Goal: Task Accomplishment & Management: Manage account settings

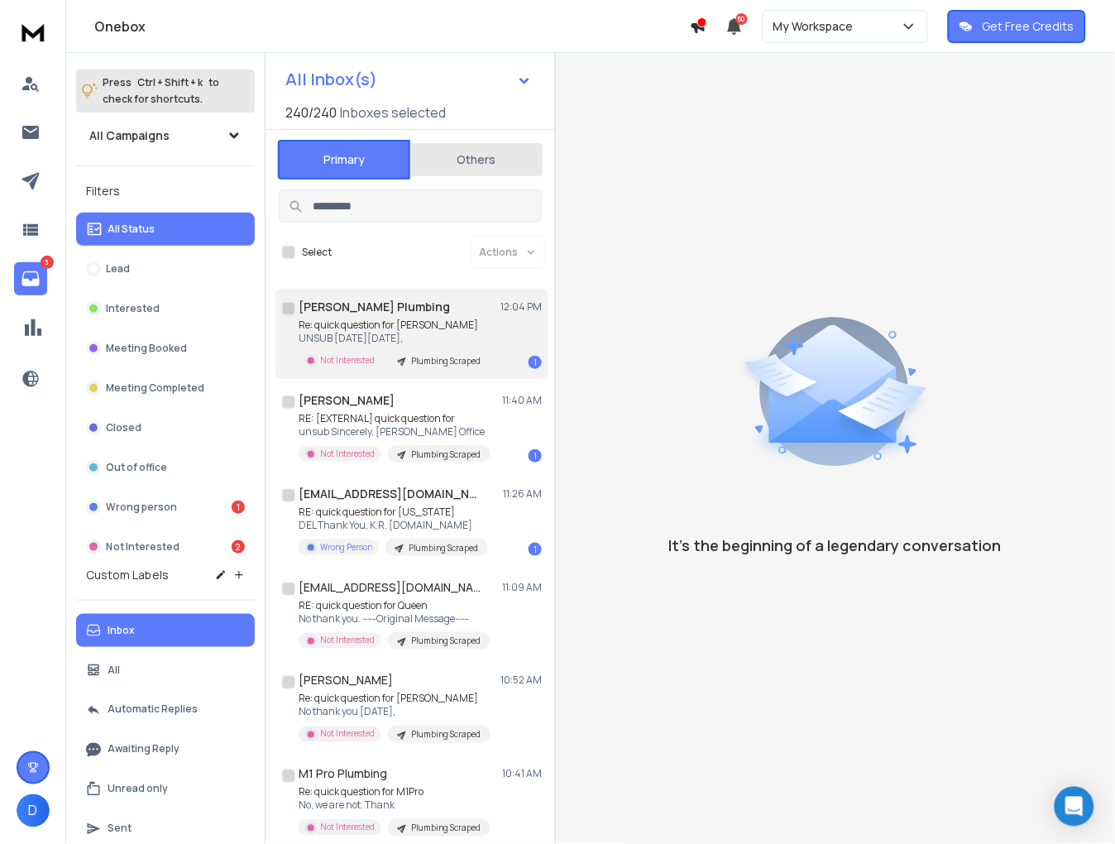
drag, startPoint x: 399, startPoint y: 326, endPoint x: 407, endPoint y: 333, distance: 10.6
click at [401, 329] on p "Re: quick question for [PERSON_NAME]" at bounding box center [395, 325] width 192 height 13
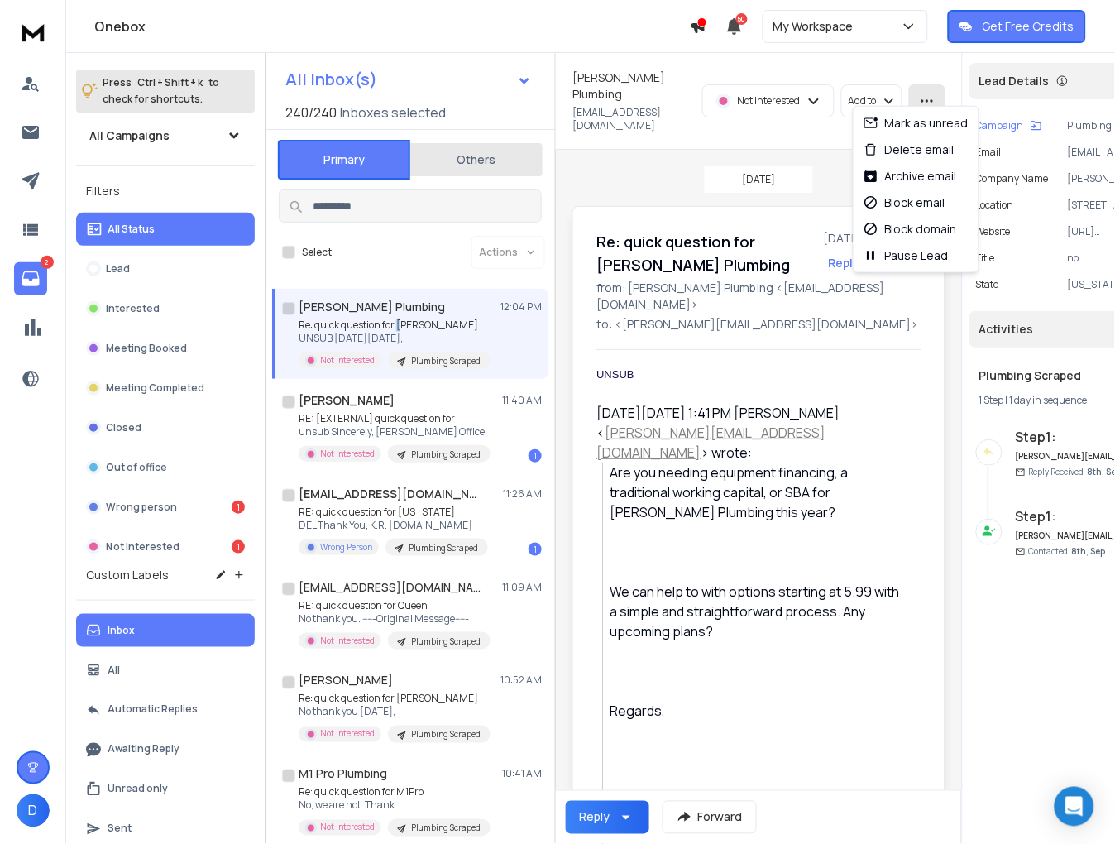
click at [934, 99] on icon "button" at bounding box center [928, 100] width 12 height 2
click at [927, 195] on div "Block email" at bounding box center [905, 202] width 82 height 17
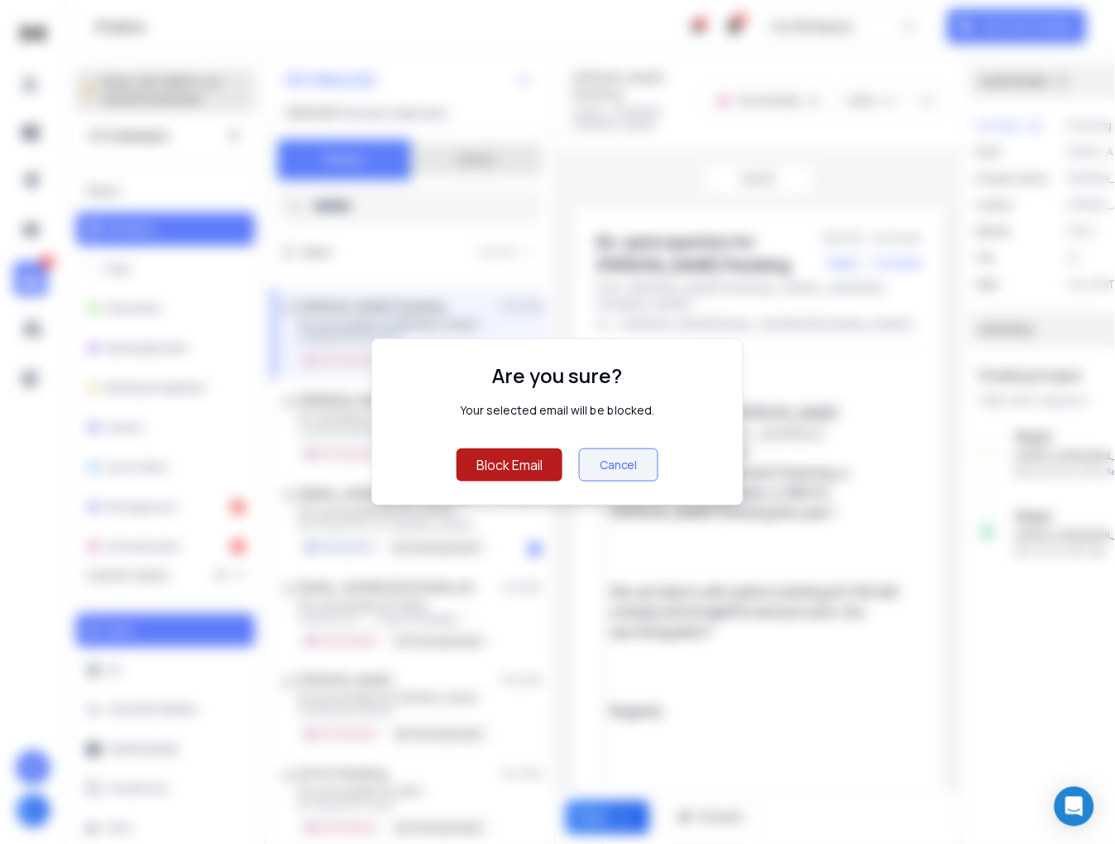
click at [511, 470] on button "Block Email" at bounding box center [510, 464] width 106 height 33
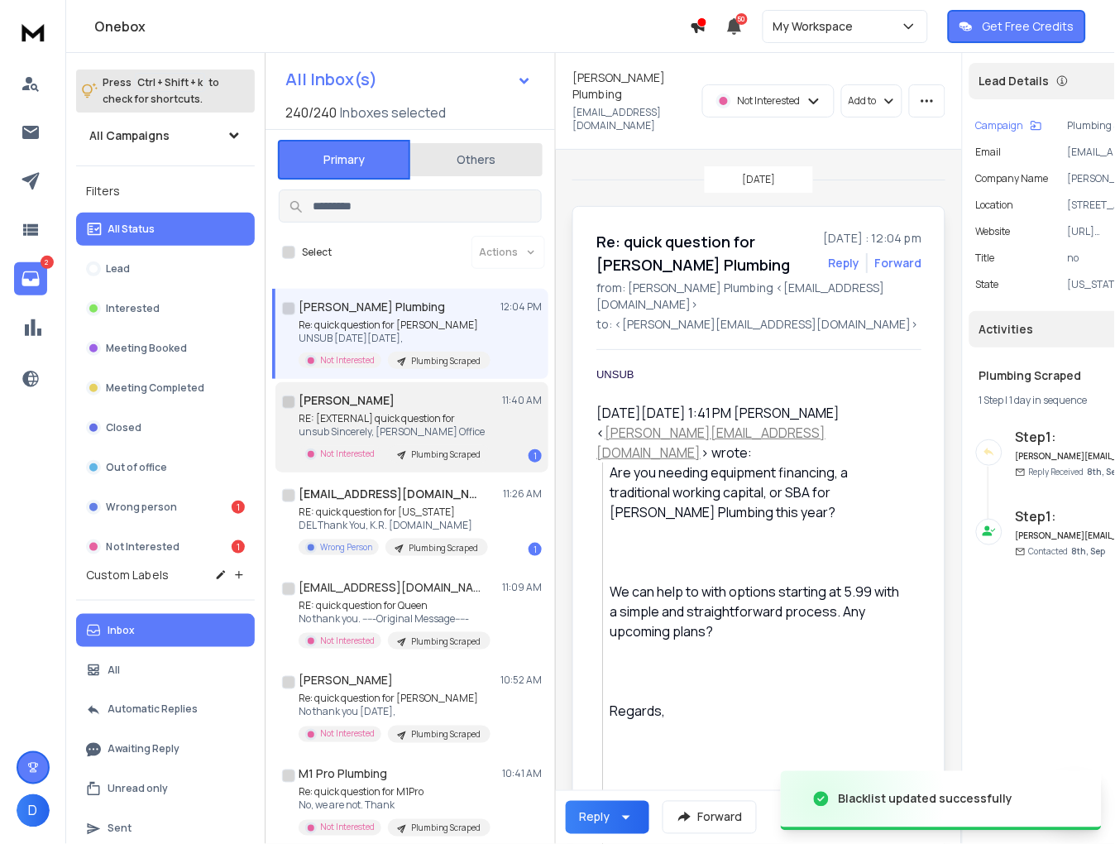
click at [437, 408] on div "Carrie Cavaness 11:40 AM" at bounding box center [420, 400] width 243 height 17
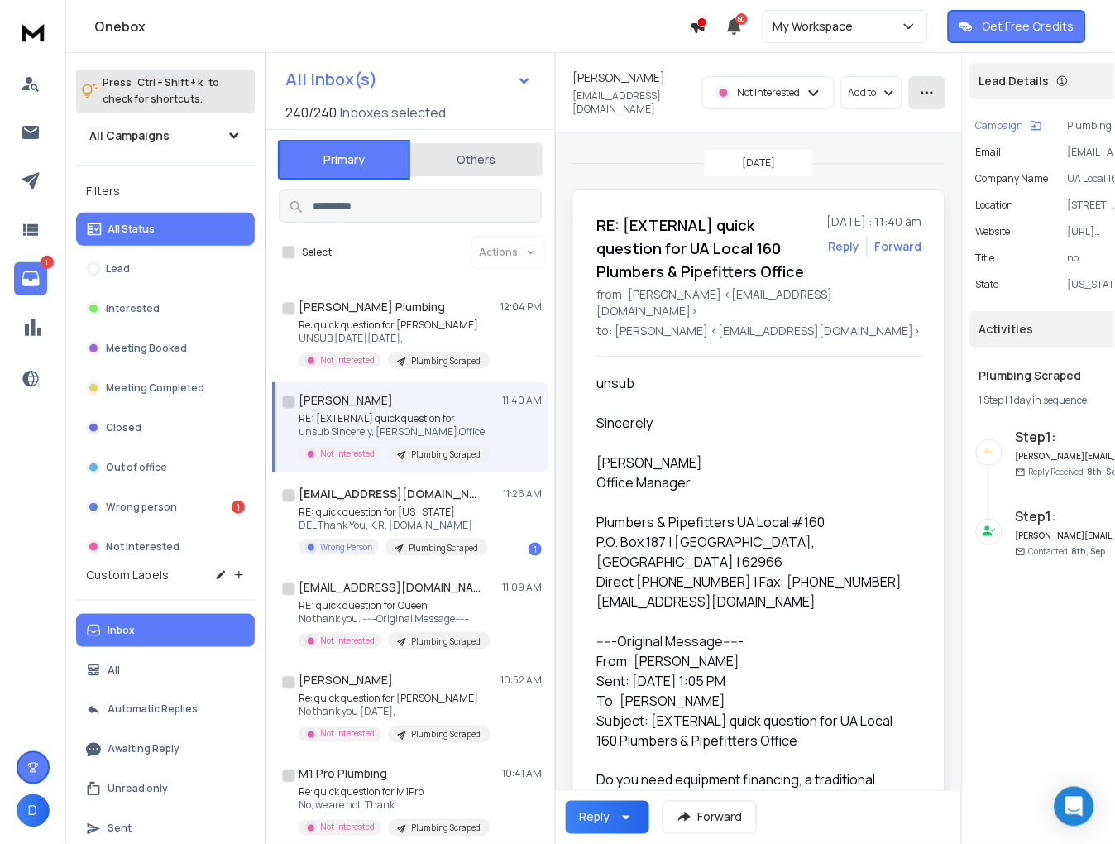
click at [935, 91] on icon "button" at bounding box center [927, 92] width 15 height 15
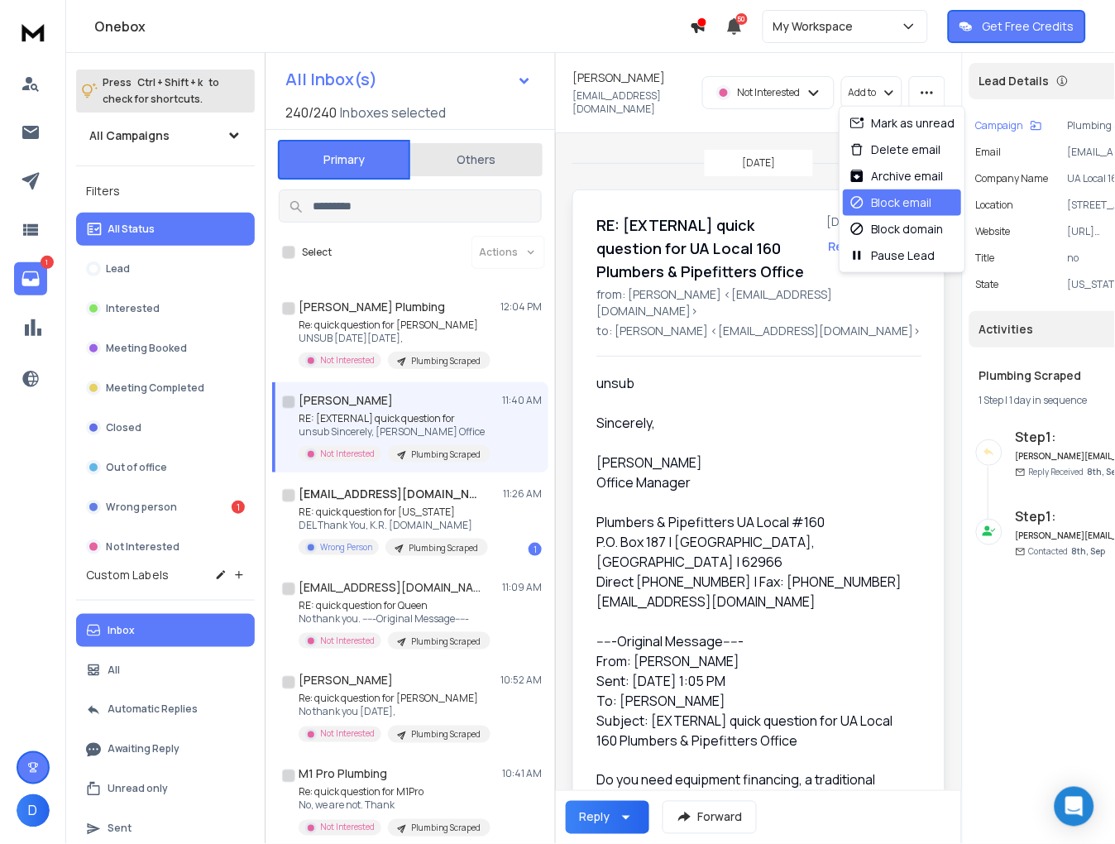
click at [917, 202] on div "Block email" at bounding box center [891, 202] width 82 height 17
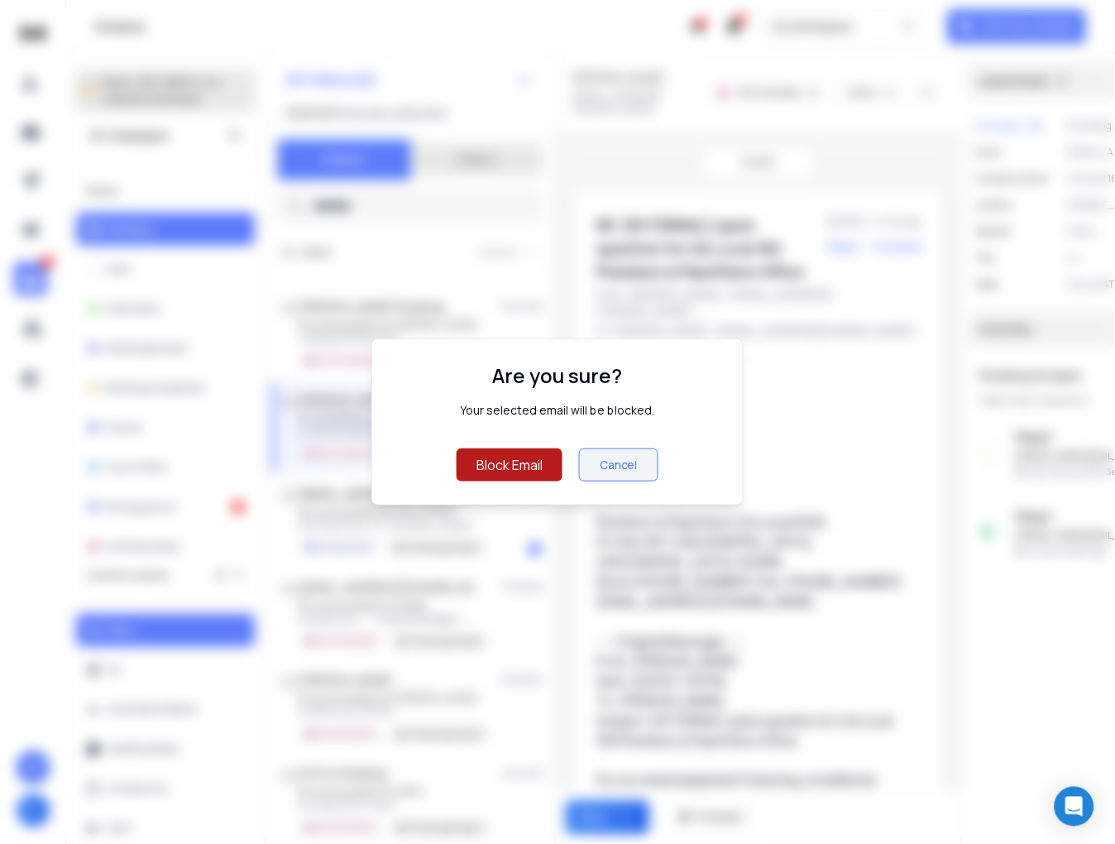
click at [525, 453] on button "Block Email" at bounding box center [510, 464] width 106 height 33
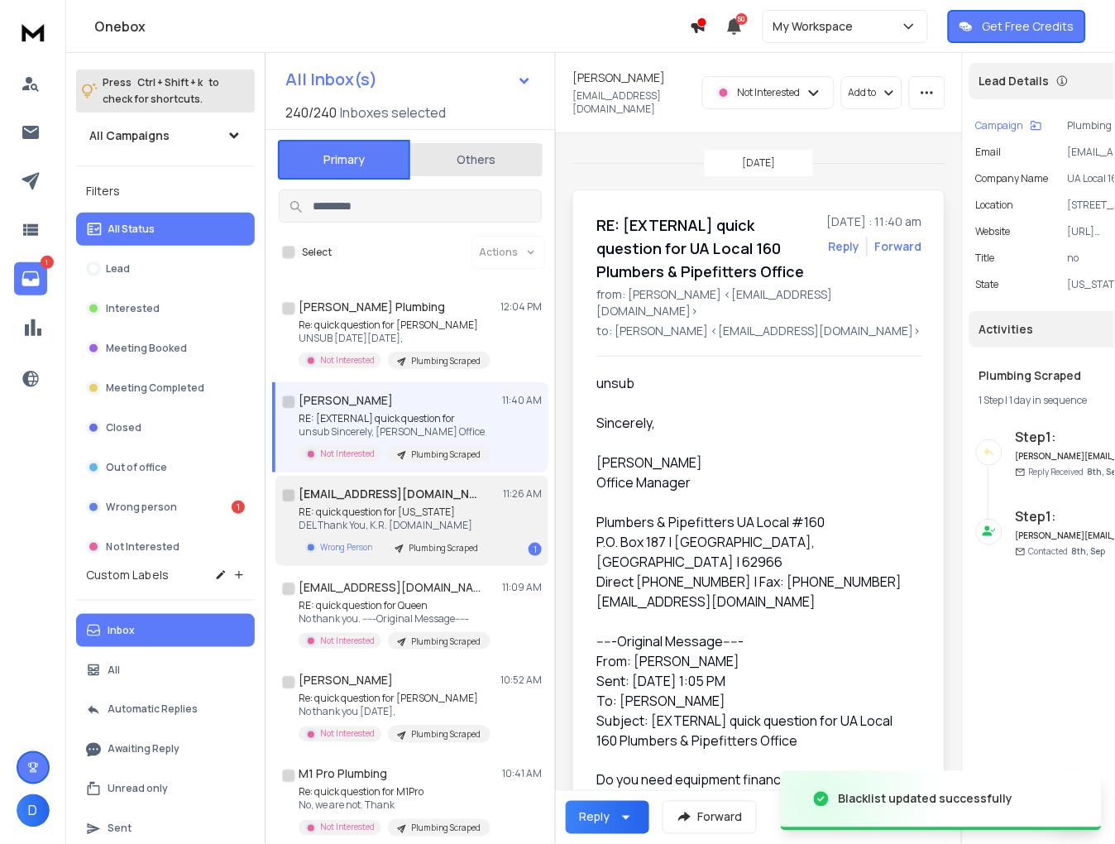
click at [451, 506] on p "RE: quick question for [US_STATE]" at bounding box center [393, 512] width 189 height 13
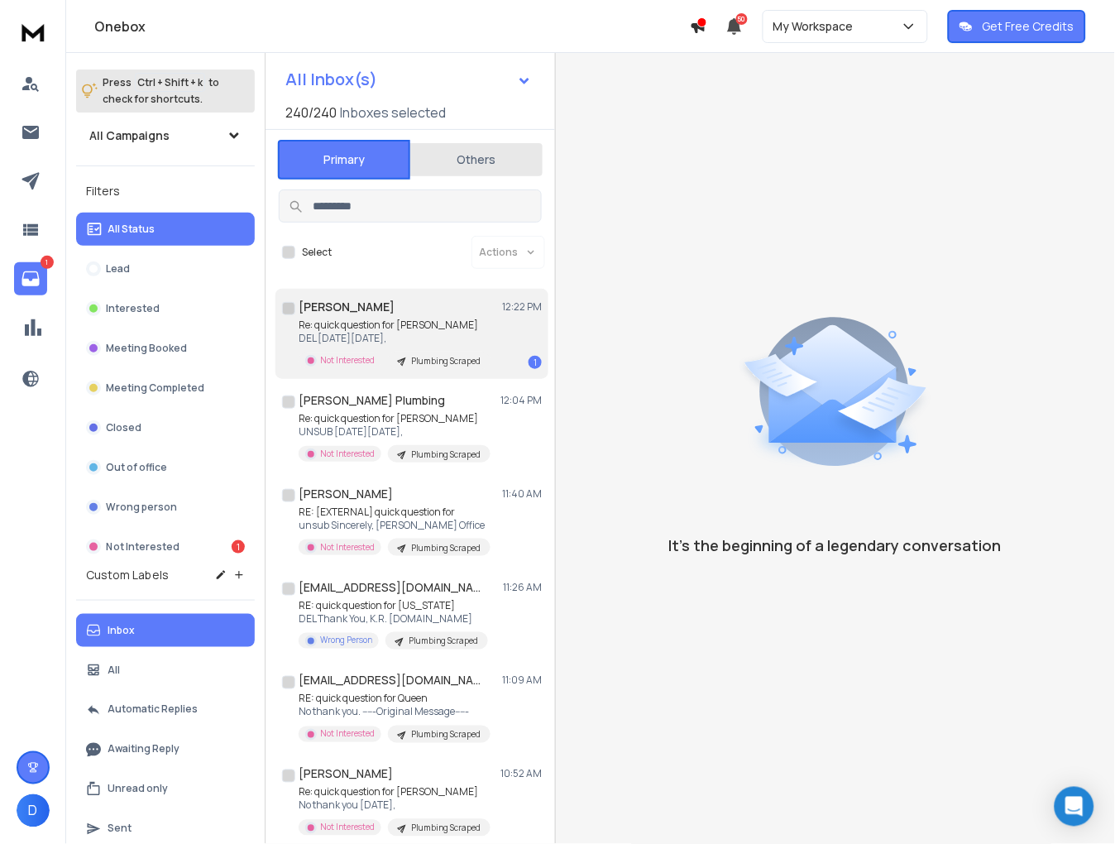
drag, startPoint x: 398, startPoint y: 318, endPoint x: 422, endPoint y: 311, distance: 24.9
click at [398, 319] on p "Re: quick question for [PERSON_NAME]" at bounding box center [395, 325] width 192 height 13
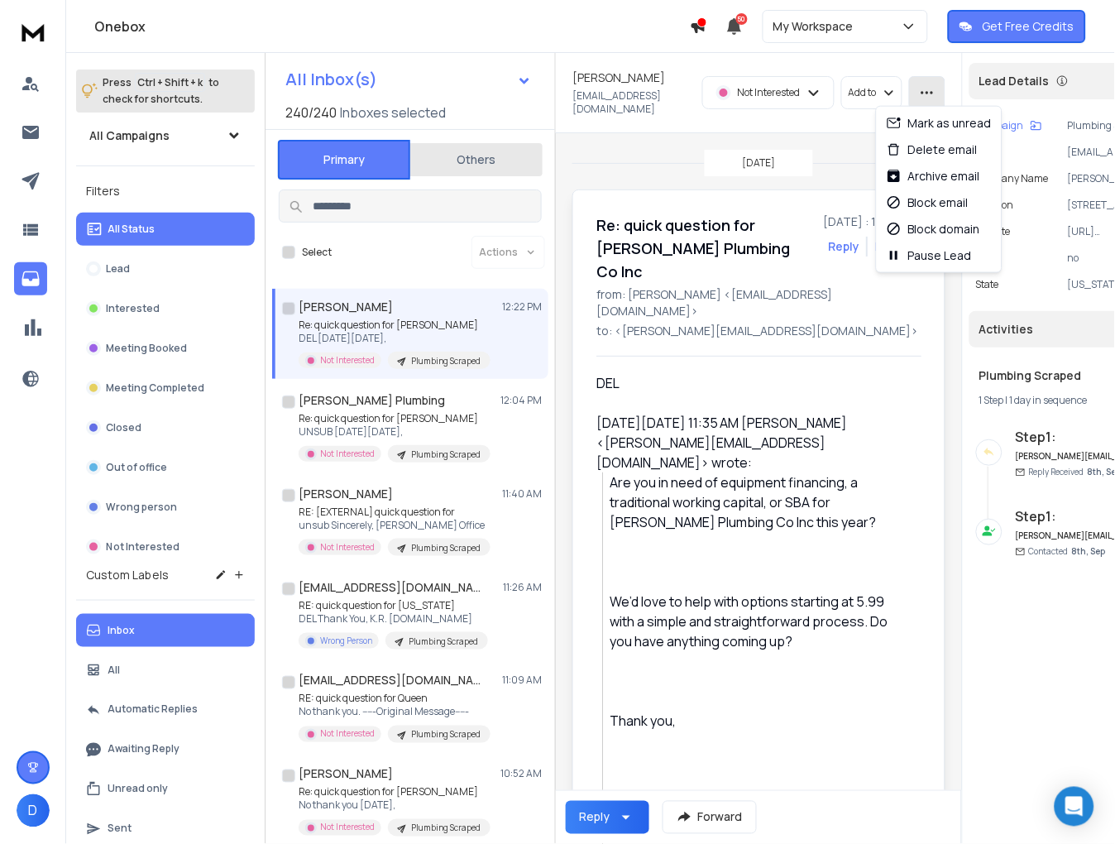
click at [935, 85] on icon "button" at bounding box center [927, 92] width 15 height 15
click at [944, 199] on div "Block email" at bounding box center [928, 202] width 82 height 17
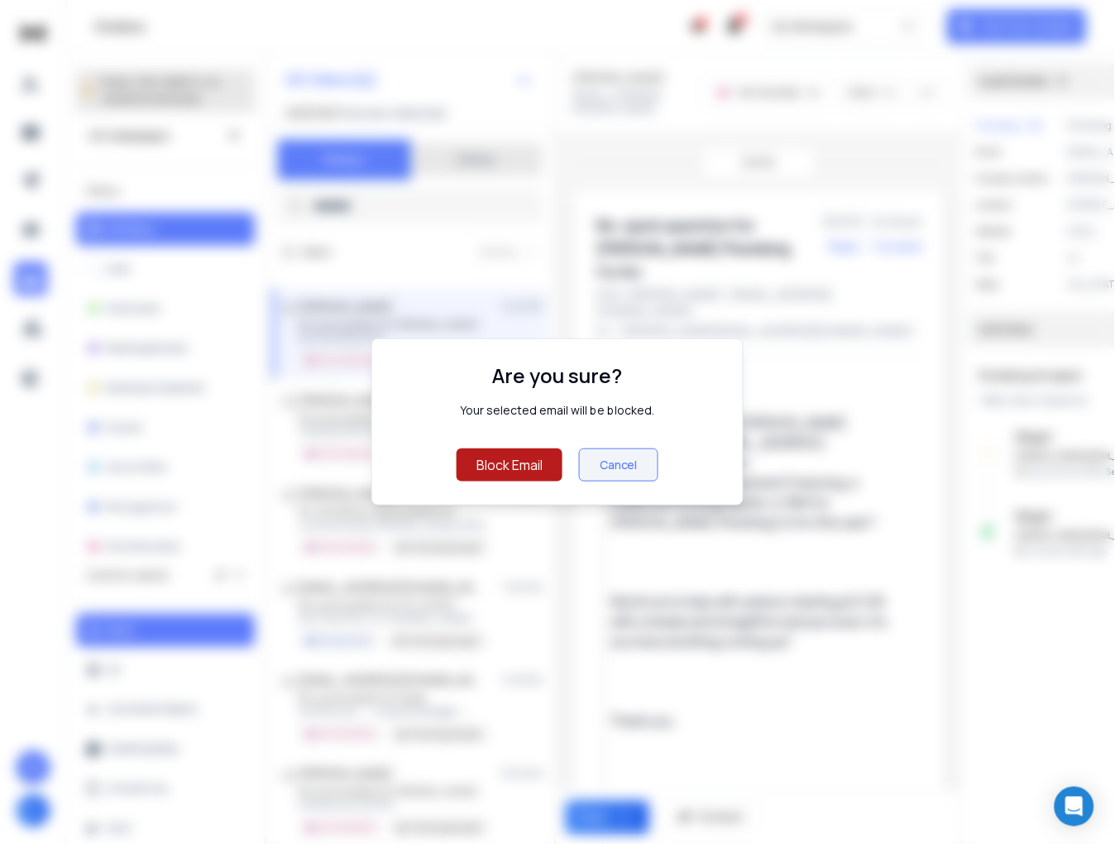
click at [524, 459] on button "Block Email" at bounding box center [510, 464] width 106 height 33
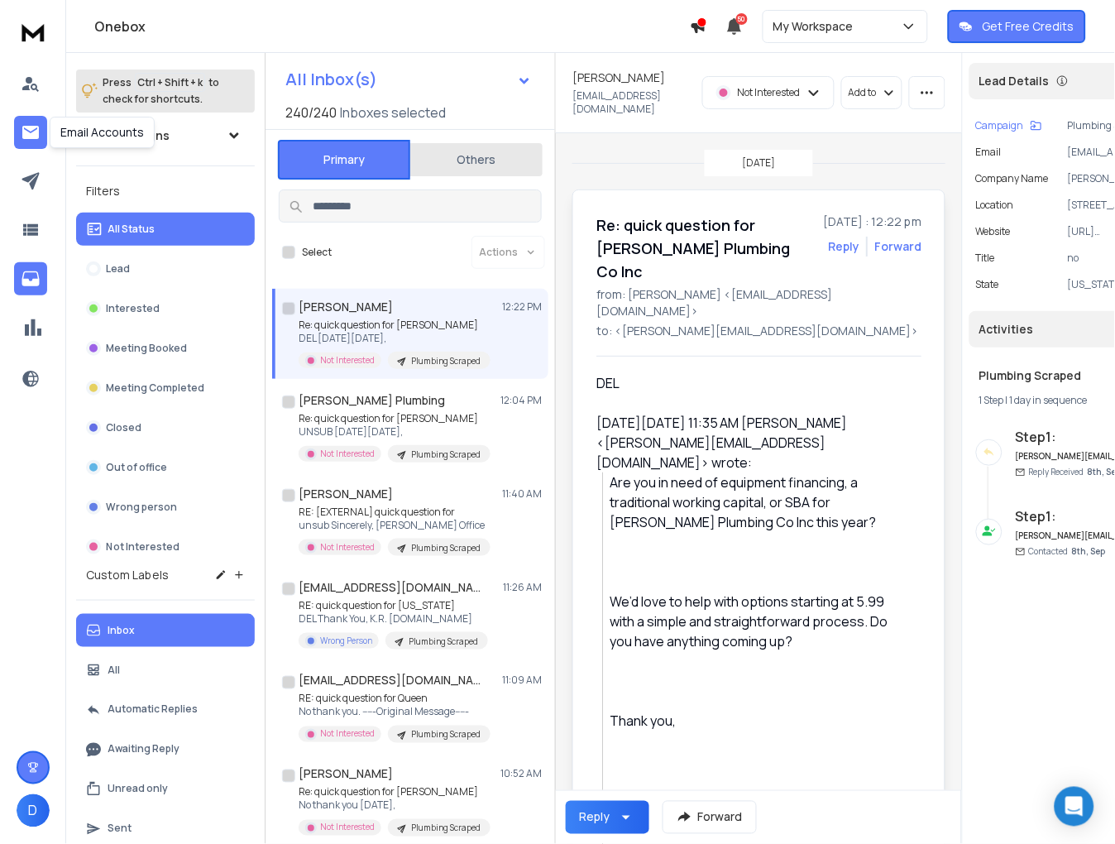
click at [26, 130] on icon at bounding box center [31, 132] width 20 height 20
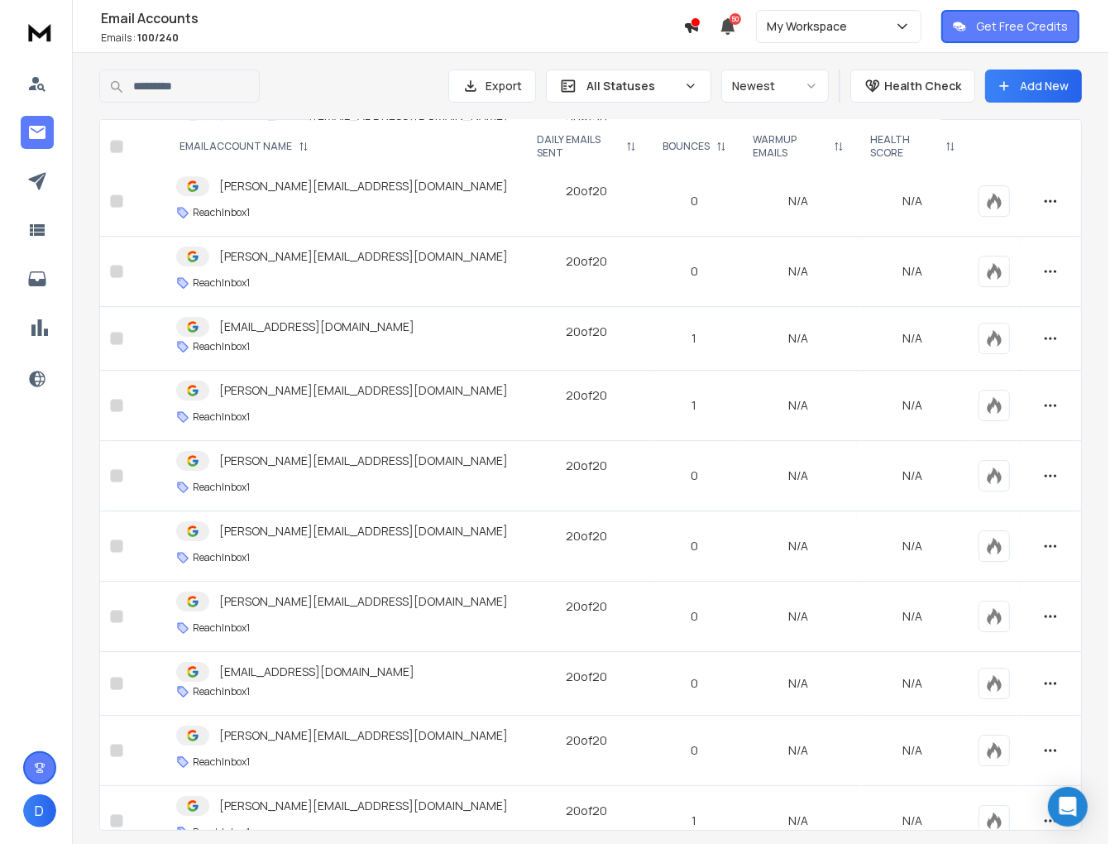
scroll to position [4409, 0]
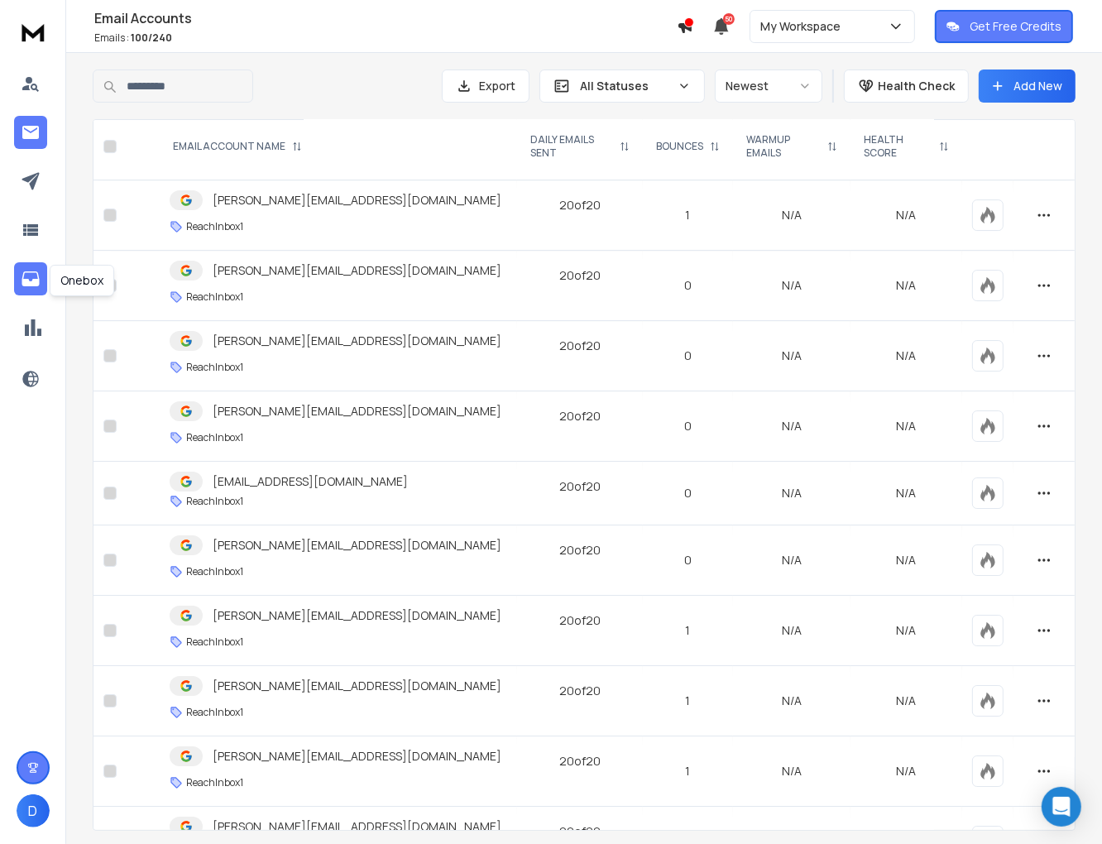
click at [26, 279] on icon at bounding box center [31, 279] width 20 height 20
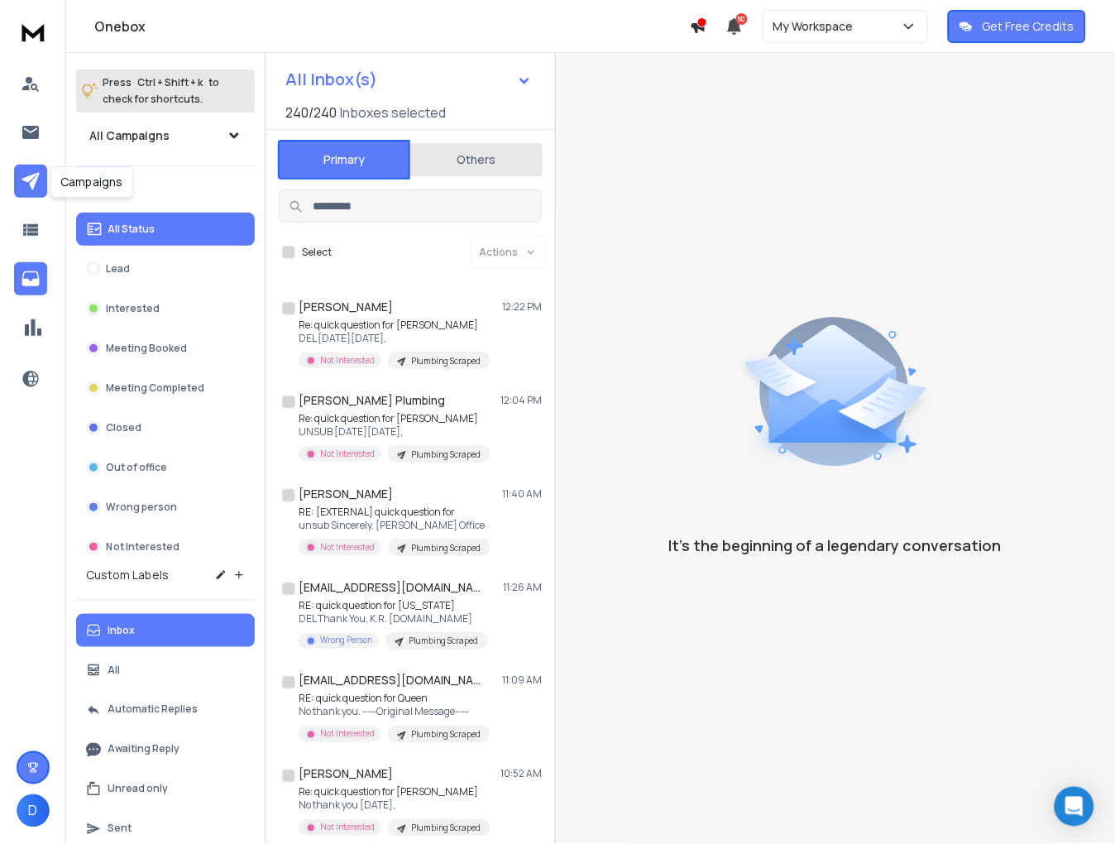
click at [31, 182] on icon at bounding box center [30, 180] width 17 height 17
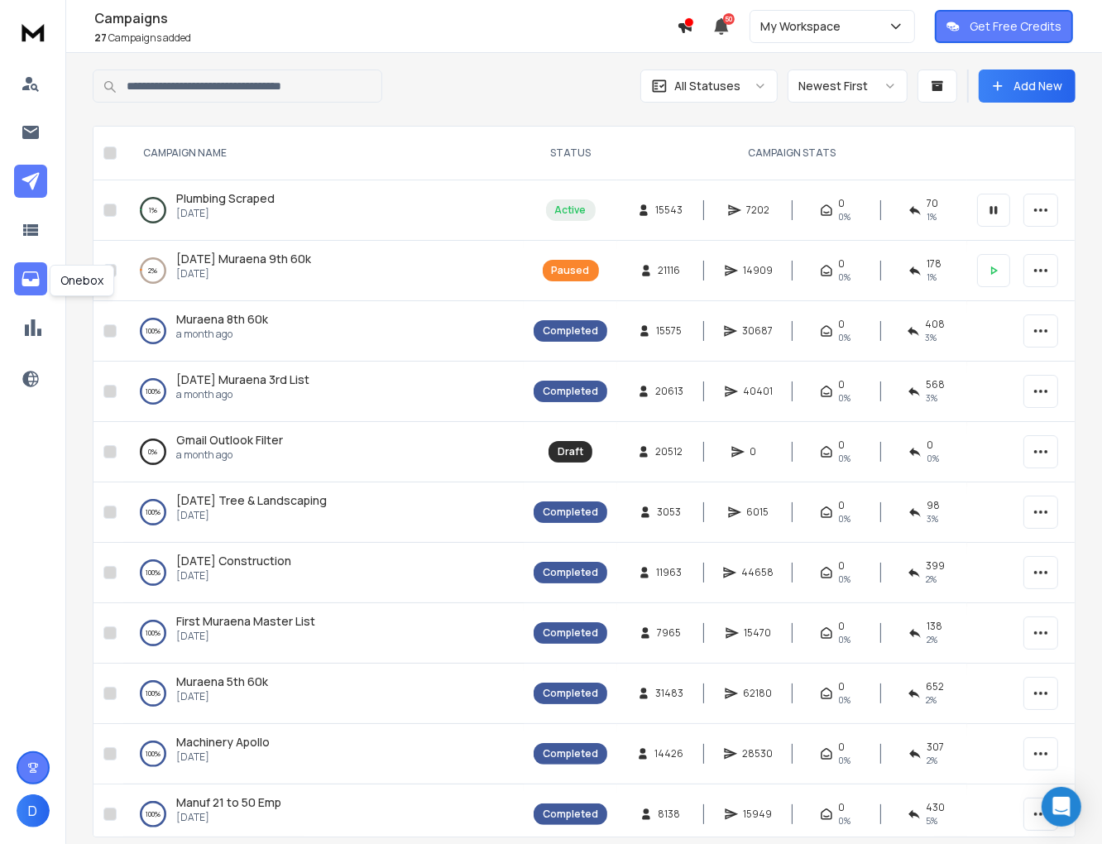
click at [30, 285] on icon at bounding box center [30, 278] width 17 height 15
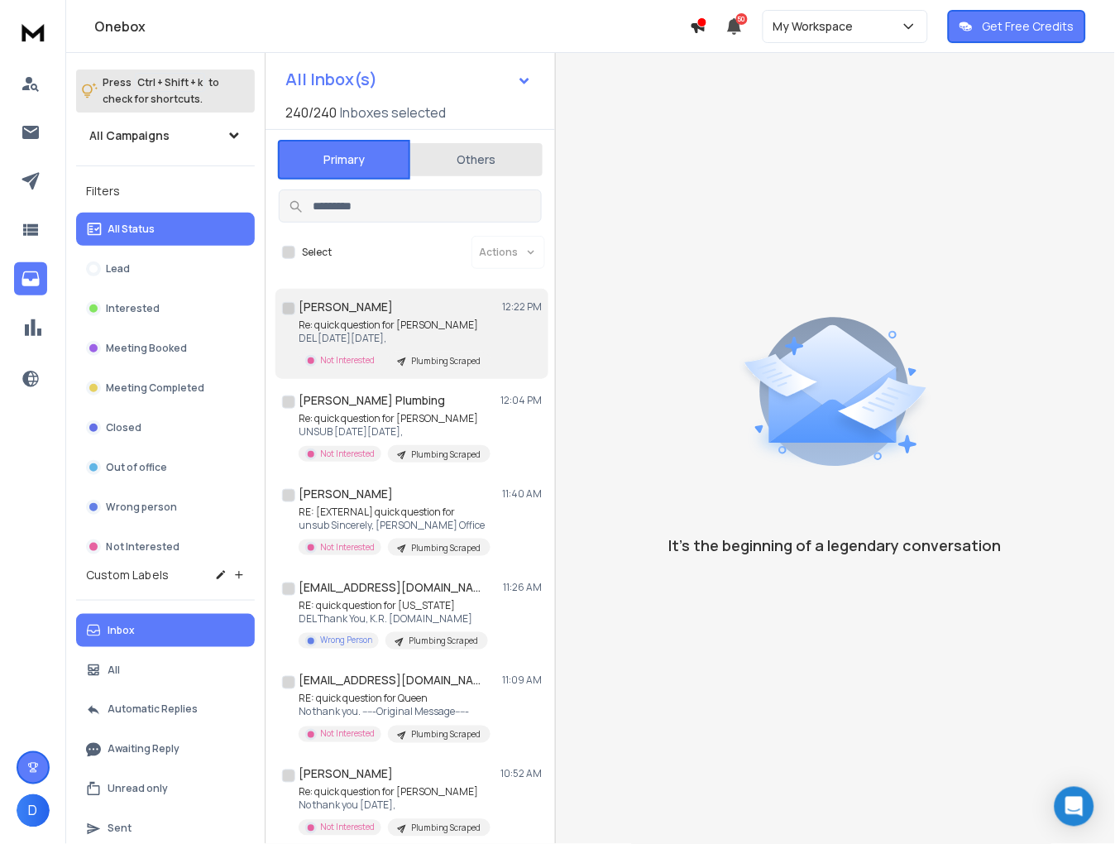
drag, startPoint x: 391, startPoint y: 312, endPoint x: 389, endPoint y: 336, distance: 24.1
click at [391, 312] on div "Sherri Maxey 12:22 PM" at bounding box center [420, 307] width 243 height 17
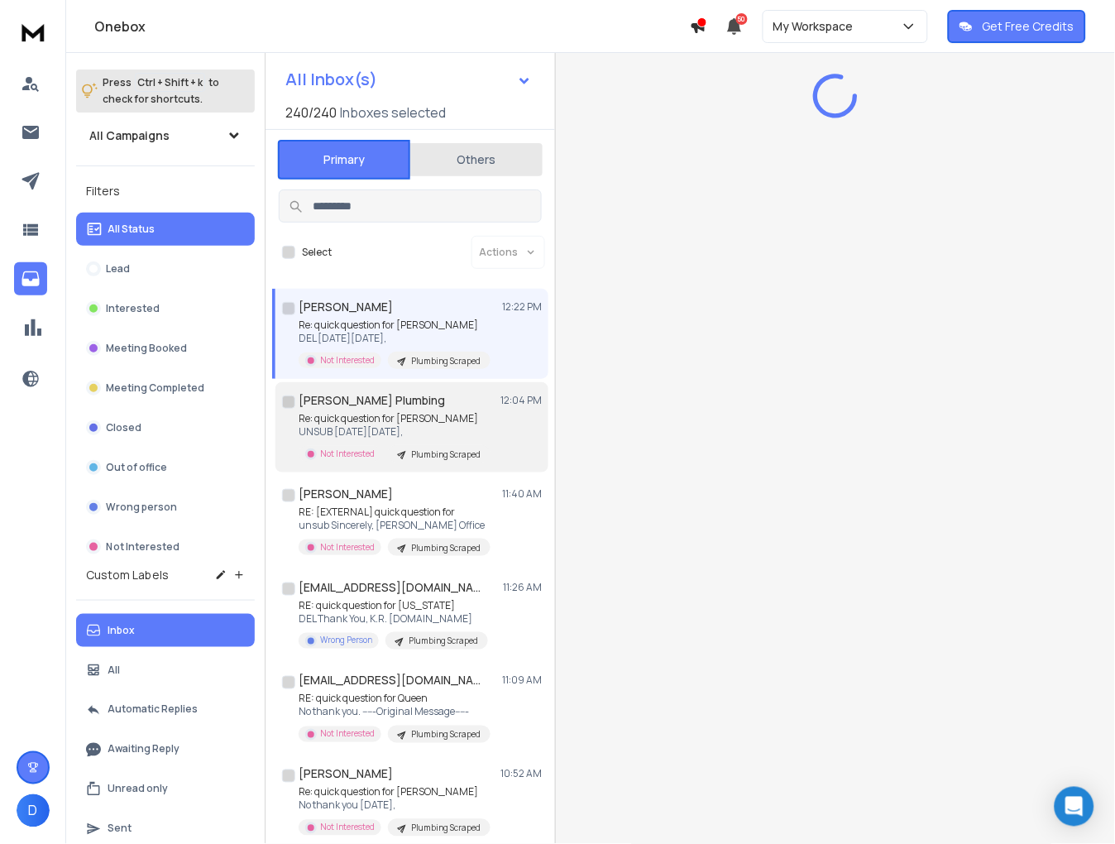
click at [377, 395] on div "Iwig Plumbing 12:04 PM" at bounding box center [420, 400] width 243 height 17
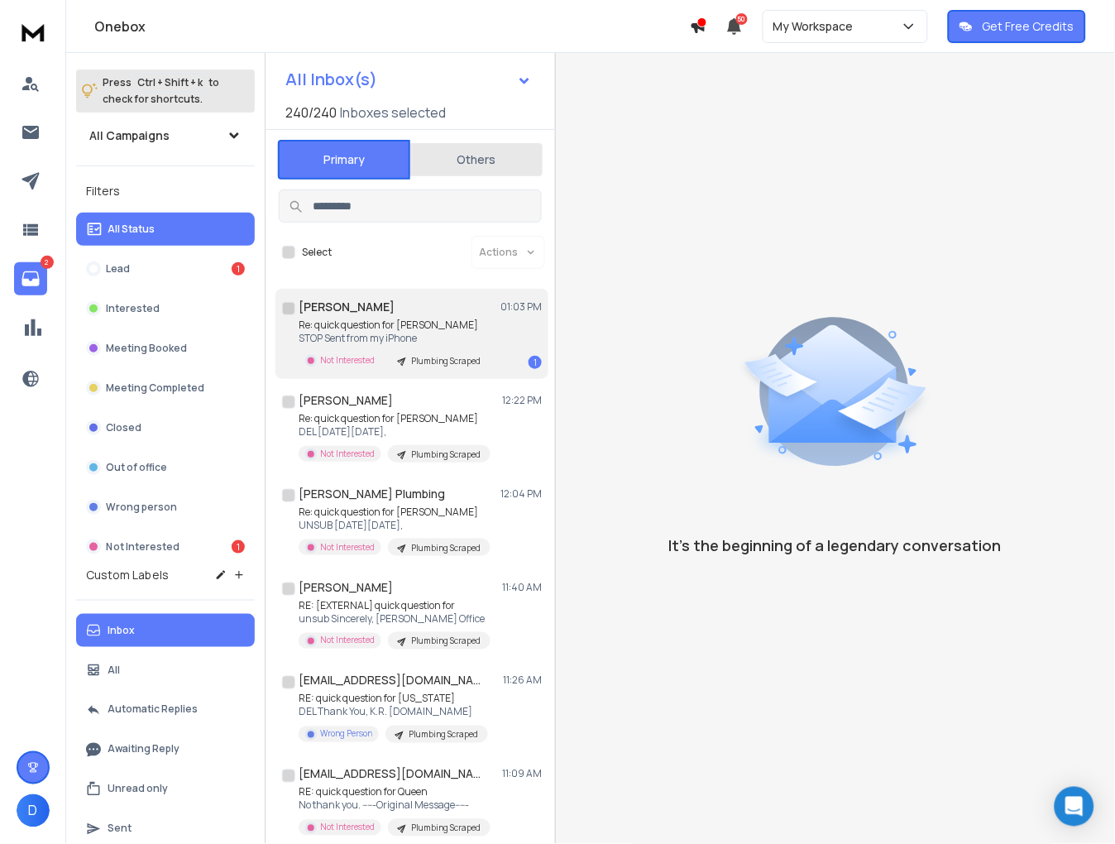
click at [382, 334] on p "STOP Sent from my iPhone" at bounding box center [395, 338] width 192 height 13
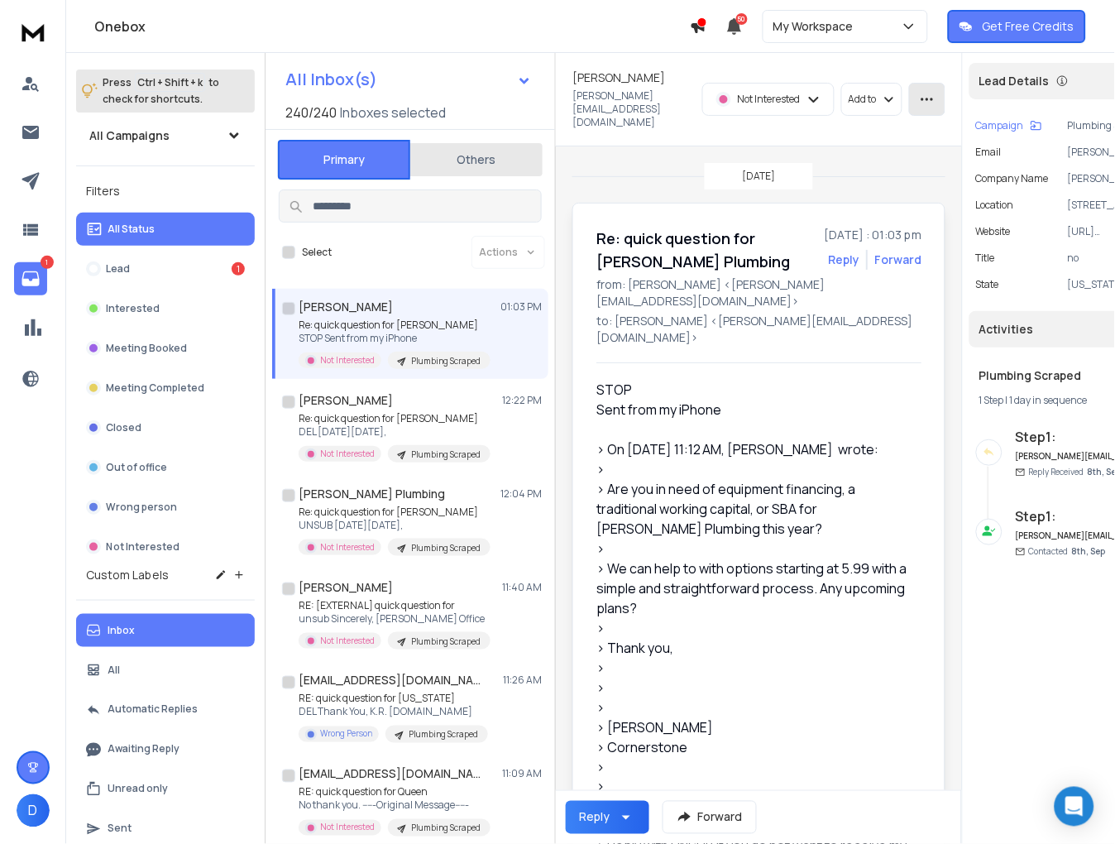
click at [935, 92] on icon "button" at bounding box center [927, 99] width 15 height 15
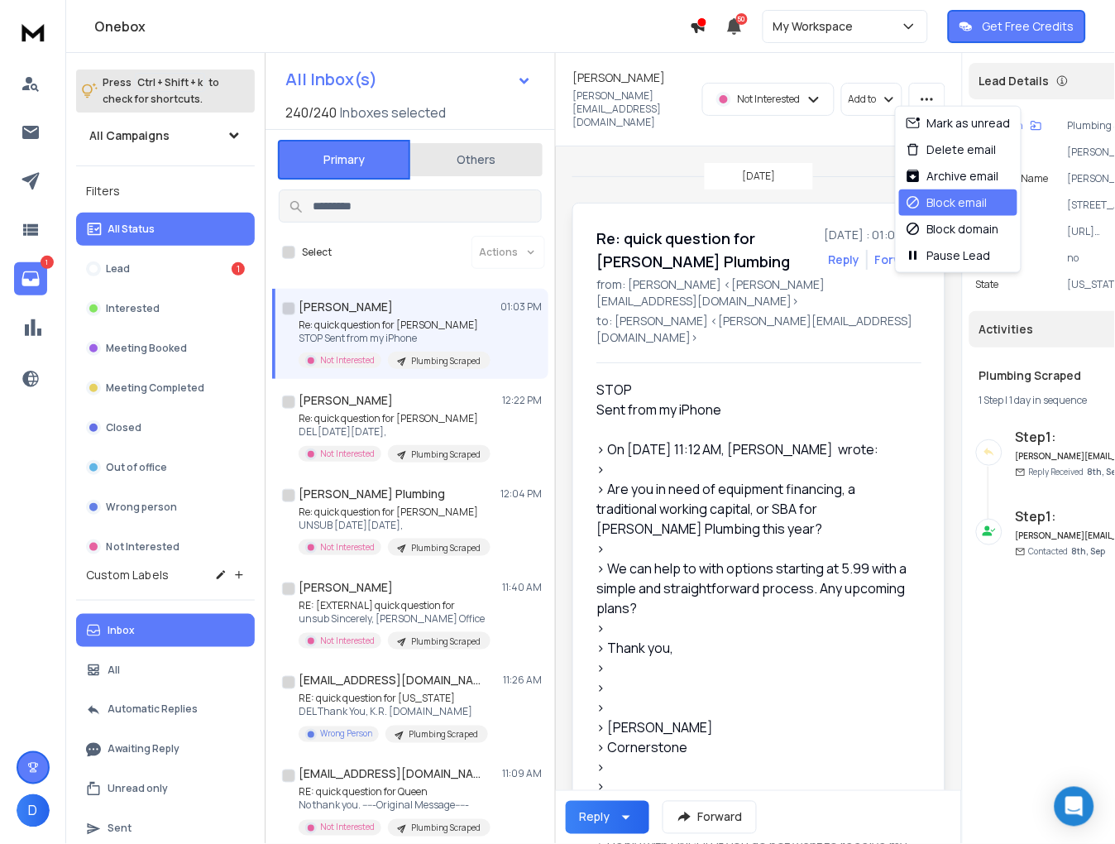
click at [953, 196] on div "Block email" at bounding box center [947, 202] width 82 height 17
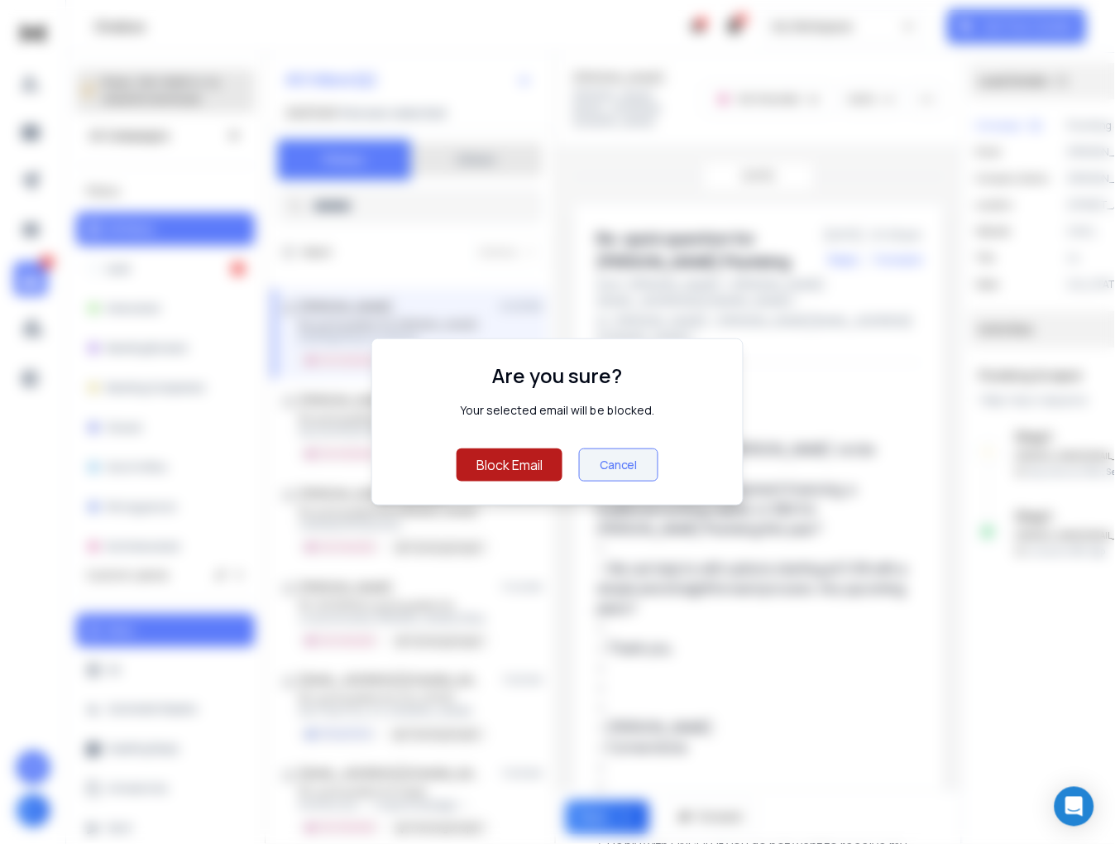
click at [501, 459] on button "Block Email" at bounding box center [510, 464] width 106 height 33
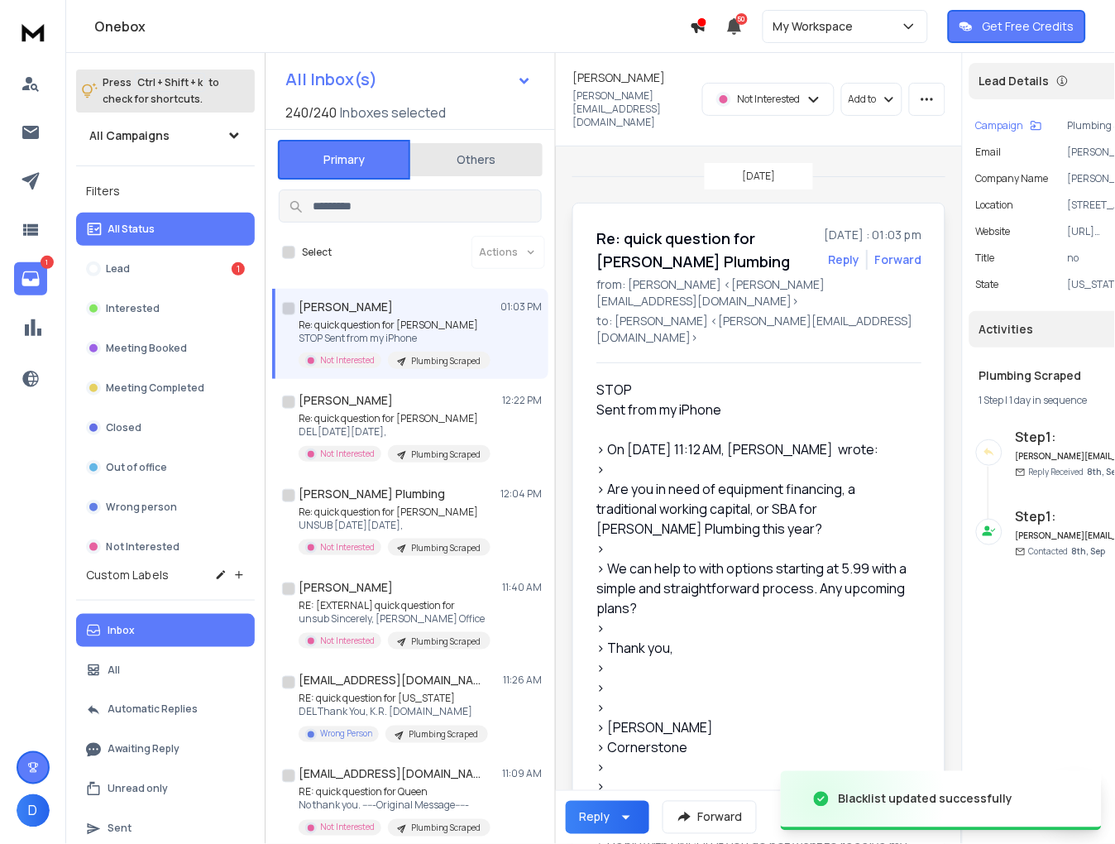
drag, startPoint x: 143, startPoint y: 267, endPoint x: 164, endPoint y: 265, distance: 20.8
click at [144, 266] on button "Lead 1" at bounding box center [165, 268] width 179 height 33
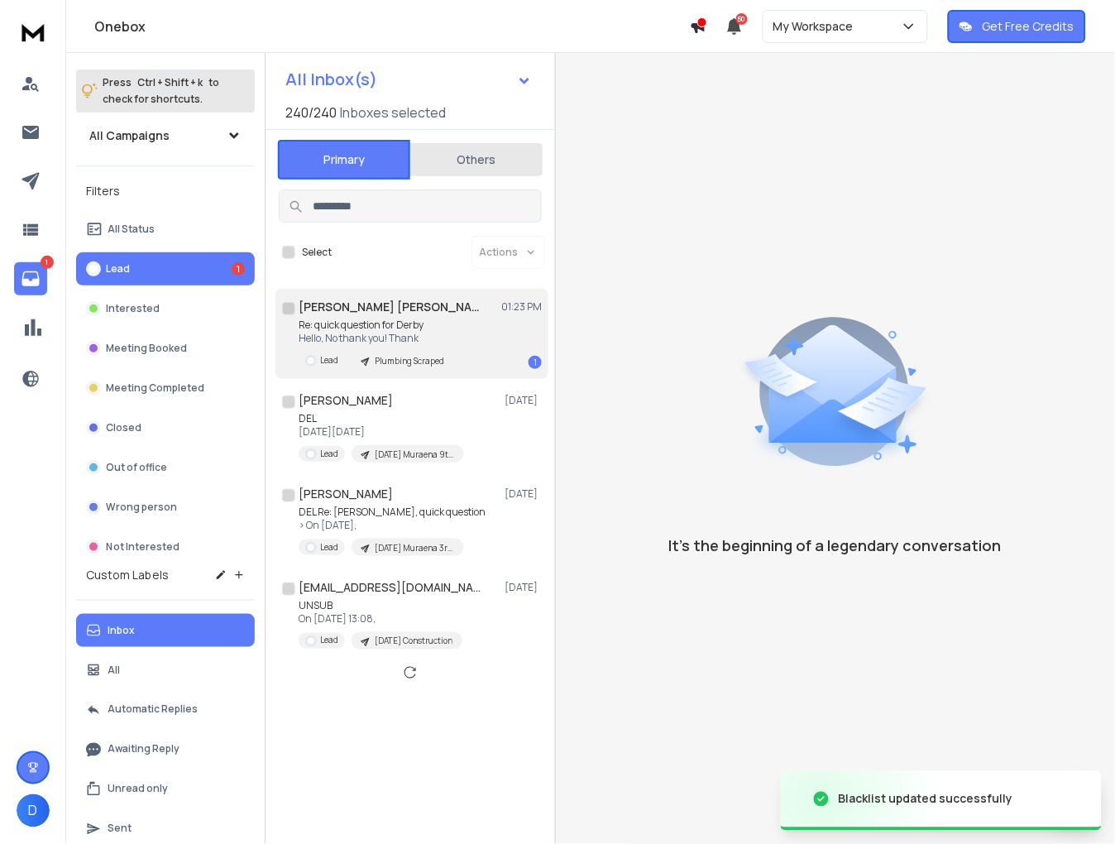
click at [432, 328] on p "Re: quick question for Derby" at bounding box center [377, 325] width 156 height 13
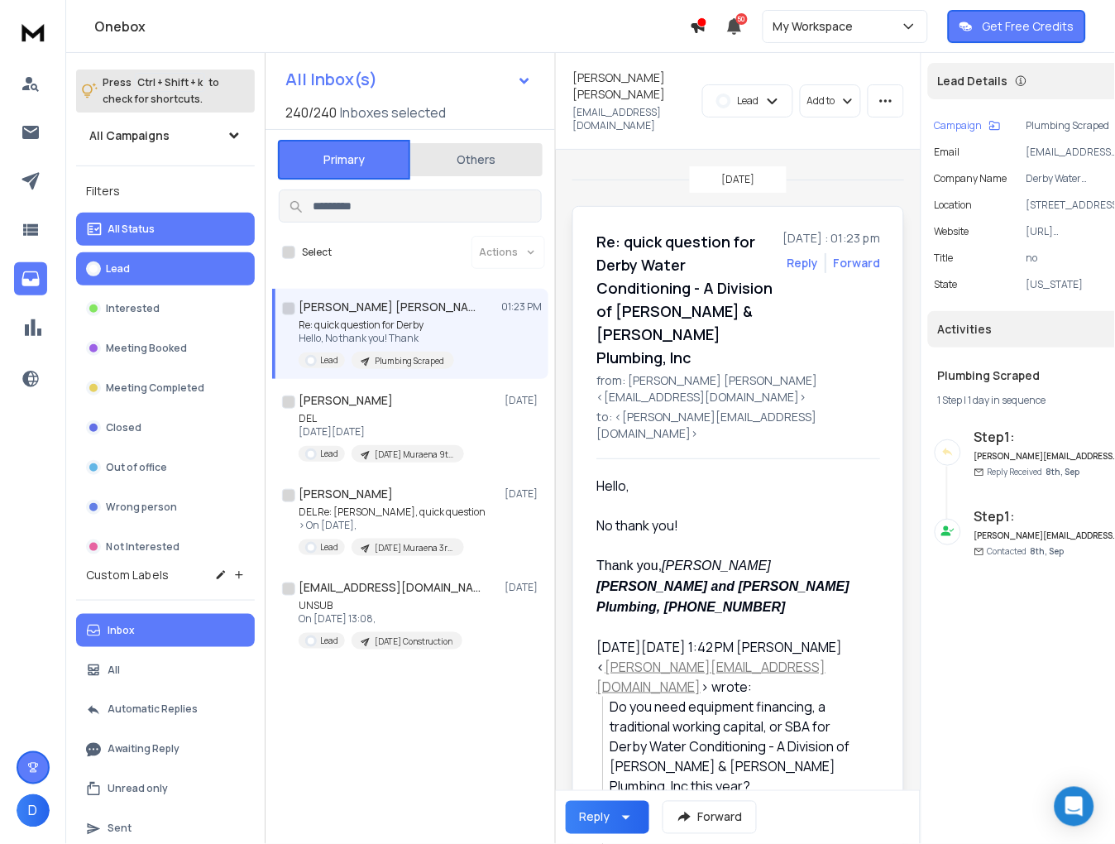
click at [137, 213] on button "All Status" at bounding box center [165, 229] width 179 height 33
